Goal: Navigation & Orientation: Find specific page/section

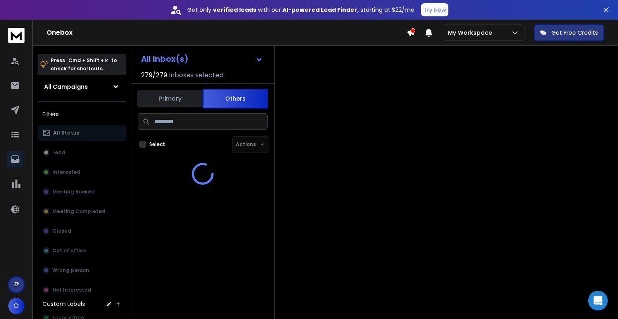
click at [168, 97] on div "Primary Others" at bounding box center [202, 98] width 131 height 16
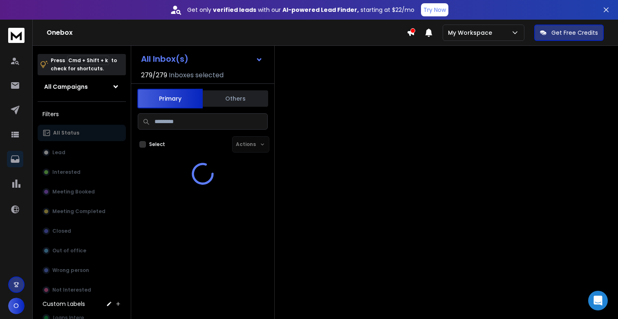
click at [170, 97] on button "Primary" at bounding box center [169, 99] width 65 height 20
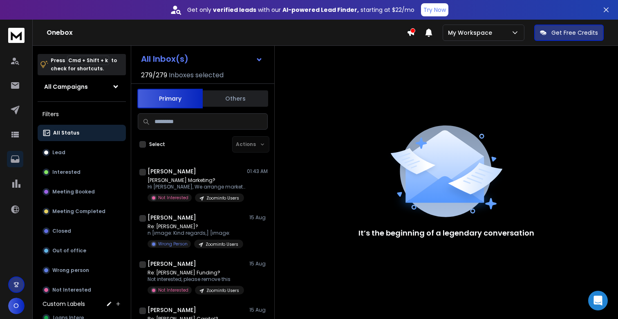
click at [379, 106] on div "It’s the beginning of a legendary conversation" at bounding box center [446, 181] width 343 height 271
click at [224, 102] on button "Others" at bounding box center [235, 99] width 65 height 18
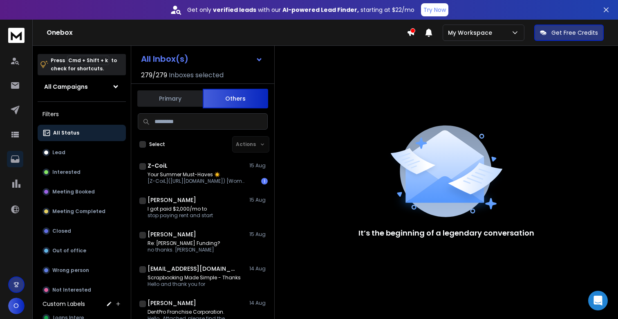
scroll to position [66, 0]
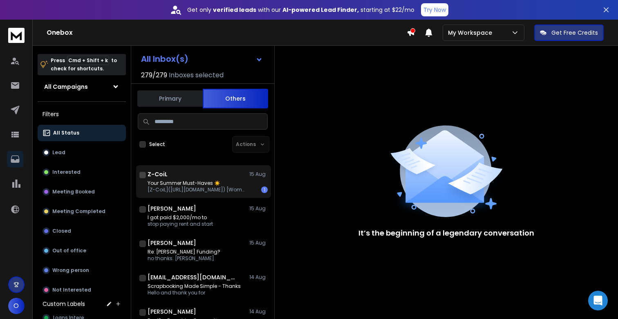
click at [214, 175] on div "Z-CoiL [DATE]" at bounding box center [208, 174] width 120 height 8
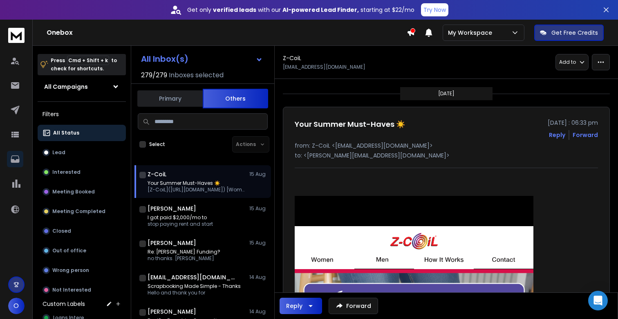
click at [188, 97] on button "Primary" at bounding box center [169, 99] width 65 height 18
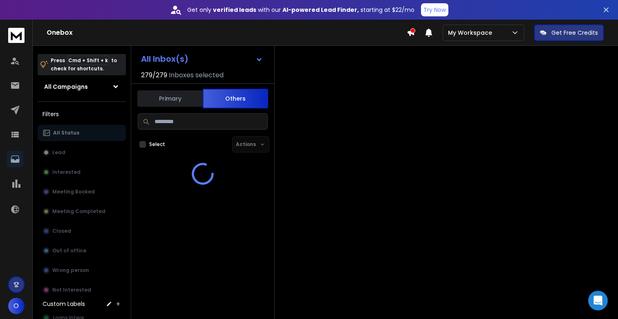
click at [237, 93] on button "Others" at bounding box center [235, 99] width 65 height 20
click at [234, 96] on button "Others" at bounding box center [235, 99] width 65 height 20
click at [184, 96] on button "Primary" at bounding box center [169, 99] width 65 height 18
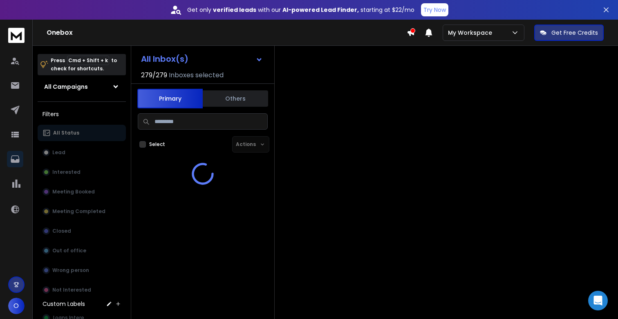
click at [184, 96] on button "Primary" at bounding box center [169, 99] width 65 height 20
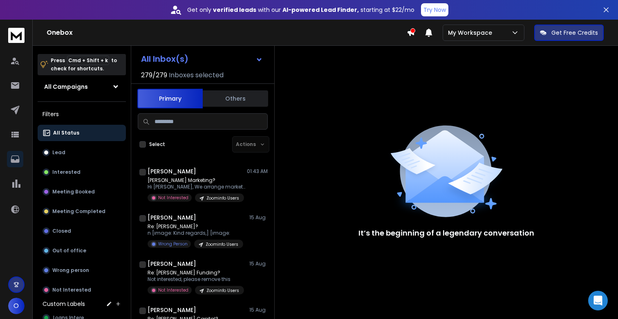
drag, startPoint x: 226, startPoint y: 121, endPoint x: 226, endPoint y: 110, distance: 11.5
click at [226, 121] on input at bounding box center [203, 121] width 130 height 16
click at [226, 110] on div at bounding box center [203, 120] width 137 height 20
click at [226, 108] on div "Primary Others Select Actions [PERSON_NAME] 01:43 AM [PERSON_NAME] Marketing? H…" at bounding box center [202, 243] width 143 height 306
click at [226, 107] on div "Primary Others Select Actions [PERSON_NAME] 01:43 AM [PERSON_NAME] Marketing? H…" at bounding box center [202, 243] width 143 height 306
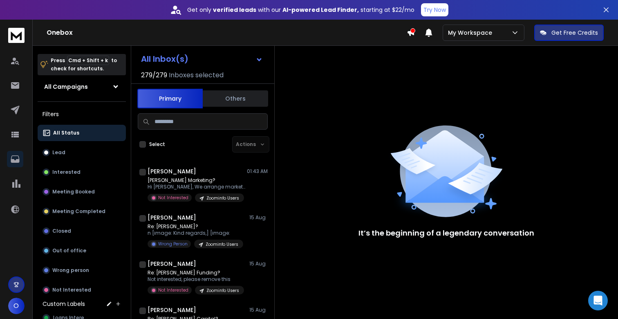
click at [226, 107] on button "Others" at bounding box center [235, 99] width 65 height 18
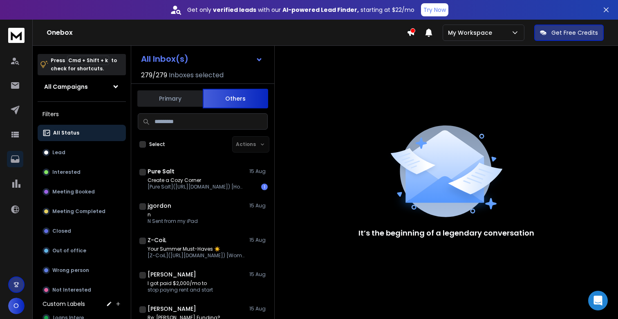
click at [202, 104] on button "Primary" at bounding box center [169, 99] width 65 height 18
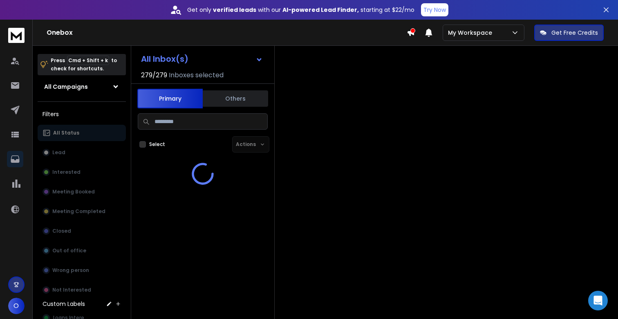
drag, startPoint x: 202, startPoint y: 104, endPoint x: 184, endPoint y: 12, distance: 93.7
click at [201, 103] on button "Primary" at bounding box center [169, 99] width 65 height 20
